Goal: Communication & Community: Answer question/provide support

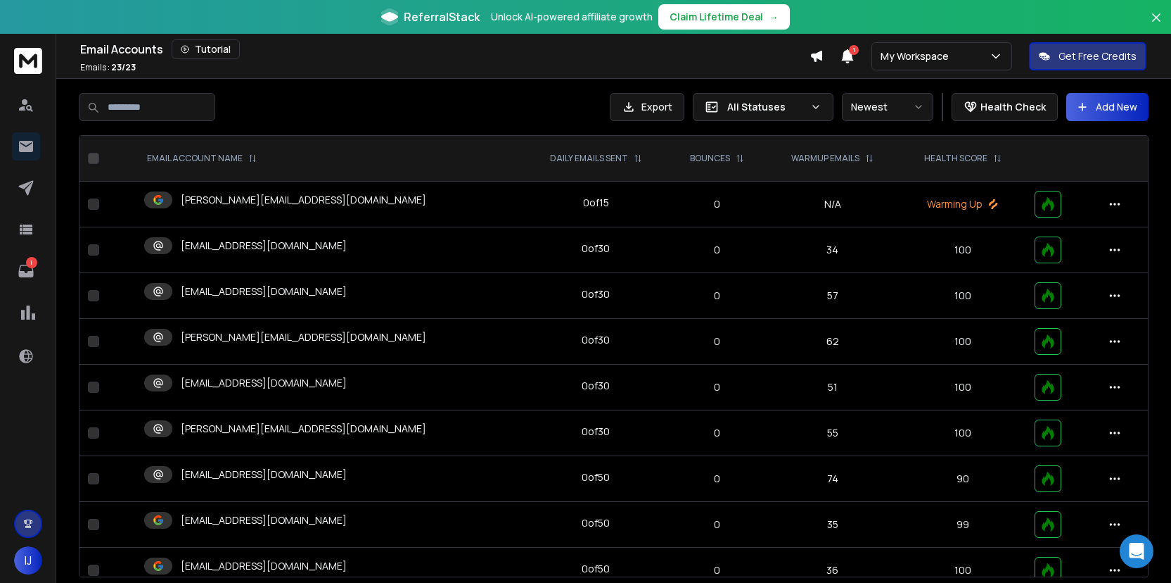
scroll to position [668, 0]
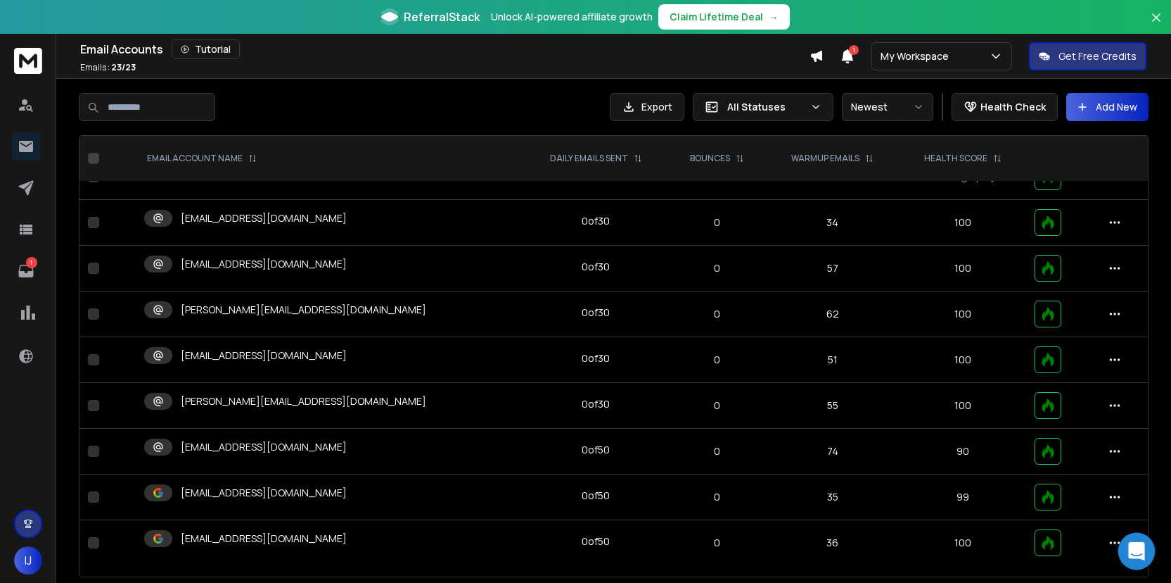
click at [1138, 554] on icon "Open Intercom Messenger" at bounding box center [1137, 551] width 18 height 18
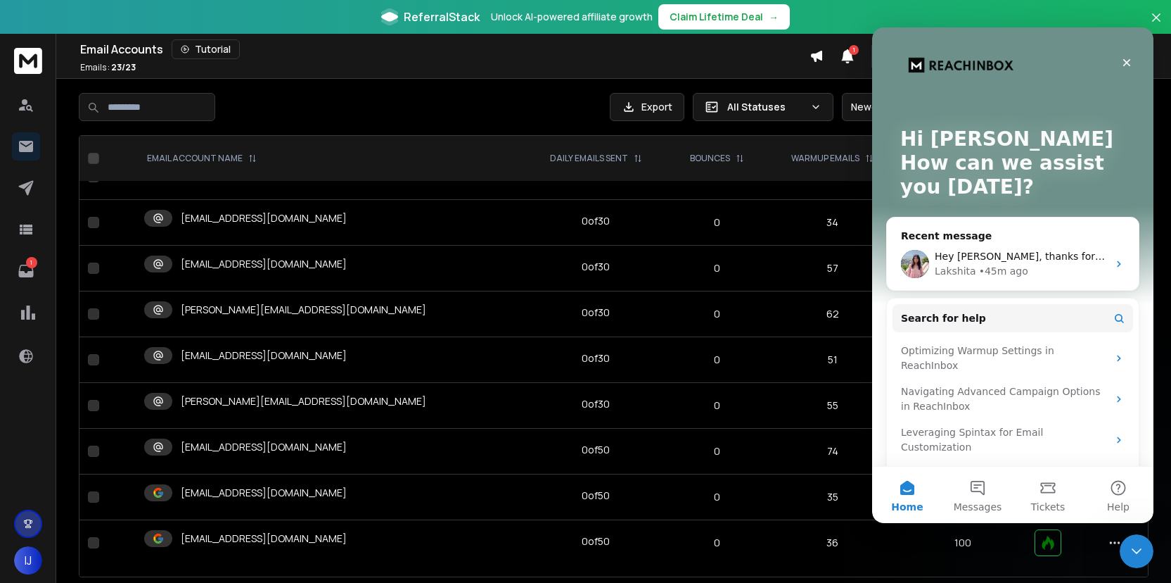
scroll to position [0, 0]
click at [991, 245] on div "Hey [PERSON_NAME], thanks for reaching out. Let me check this for you. [PERSON_…" at bounding box center [1013, 264] width 252 height 52
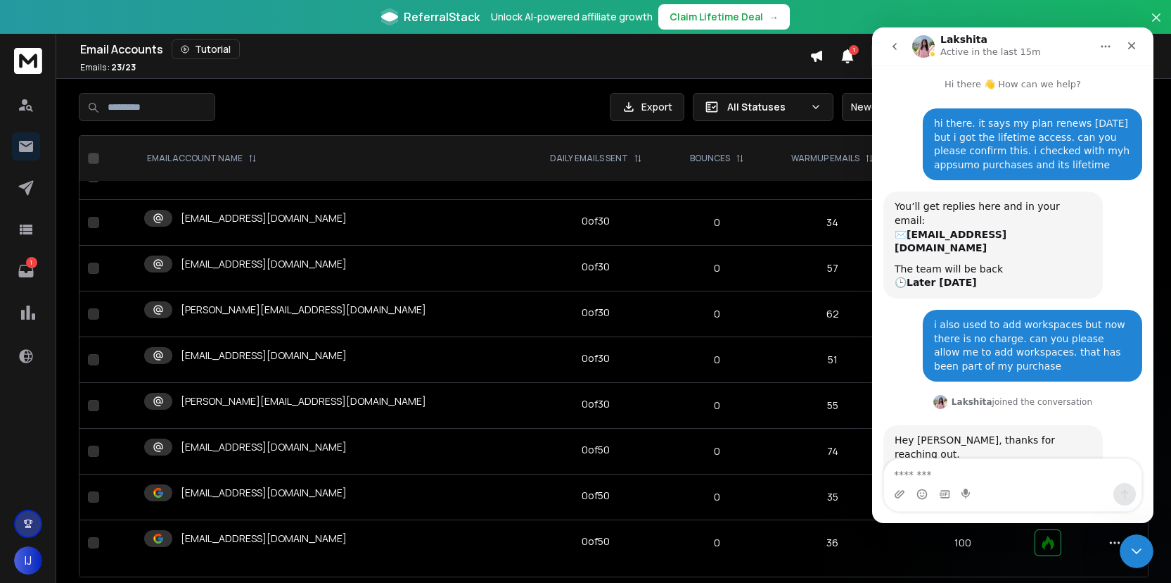
scroll to position [20, 0]
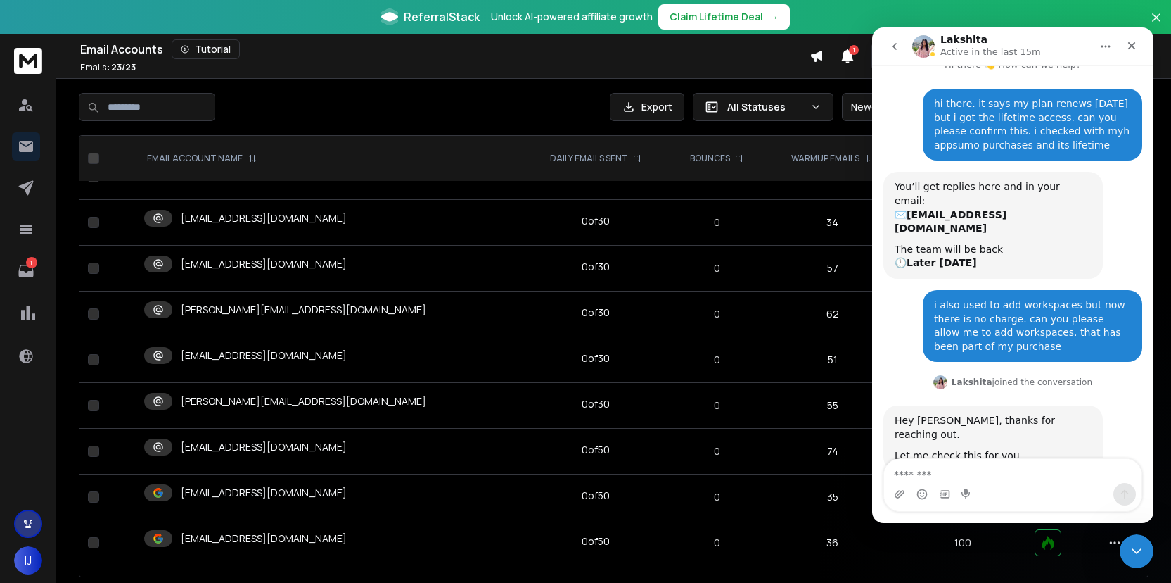
click at [964, 475] on textarea "Message…" at bounding box center [1013, 471] width 258 height 24
type textarea "**********"
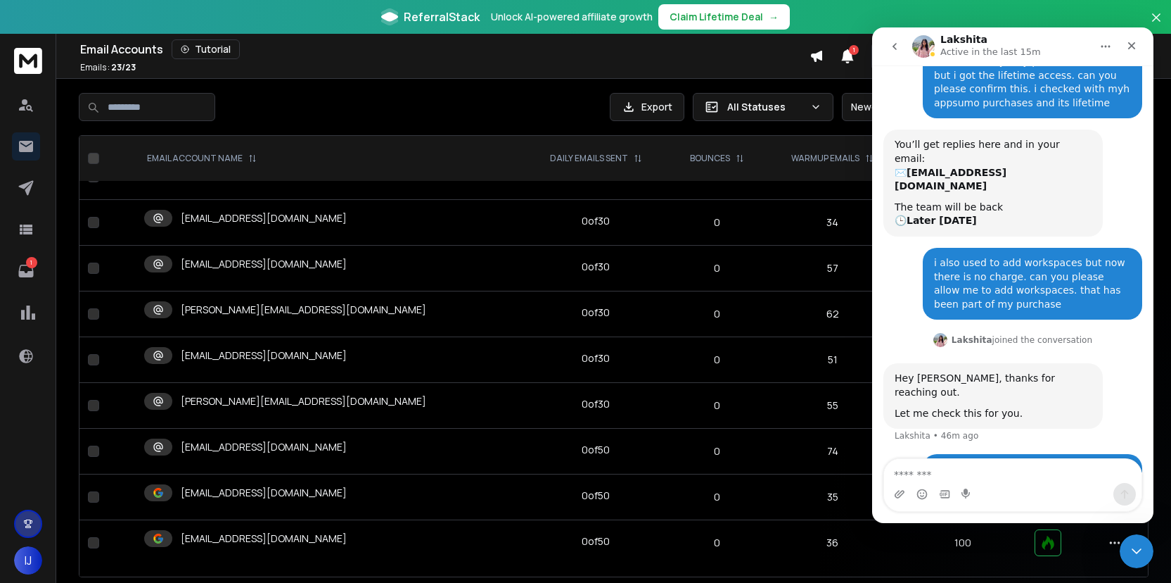
click at [964, 475] on textarea "Message…" at bounding box center [1013, 471] width 258 height 24
click at [965, 475] on textarea "Message…" at bounding box center [1013, 471] width 258 height 24
click at [977, 481] on textarea "Message…" at bounding box center [1013, 471] width 258 height 24
